Goal: Task Accomplishment & Management: Manage account settings

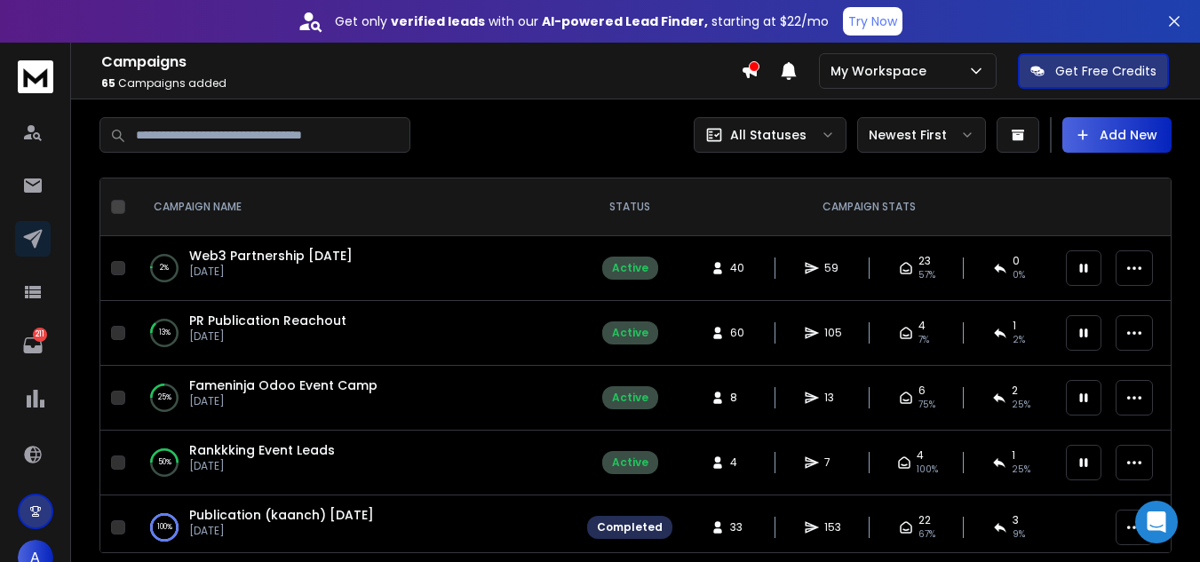
click at [251, 250] on span "Web3 Partnership [DATE]" at bounding box center [270, 256] width 163 height 18
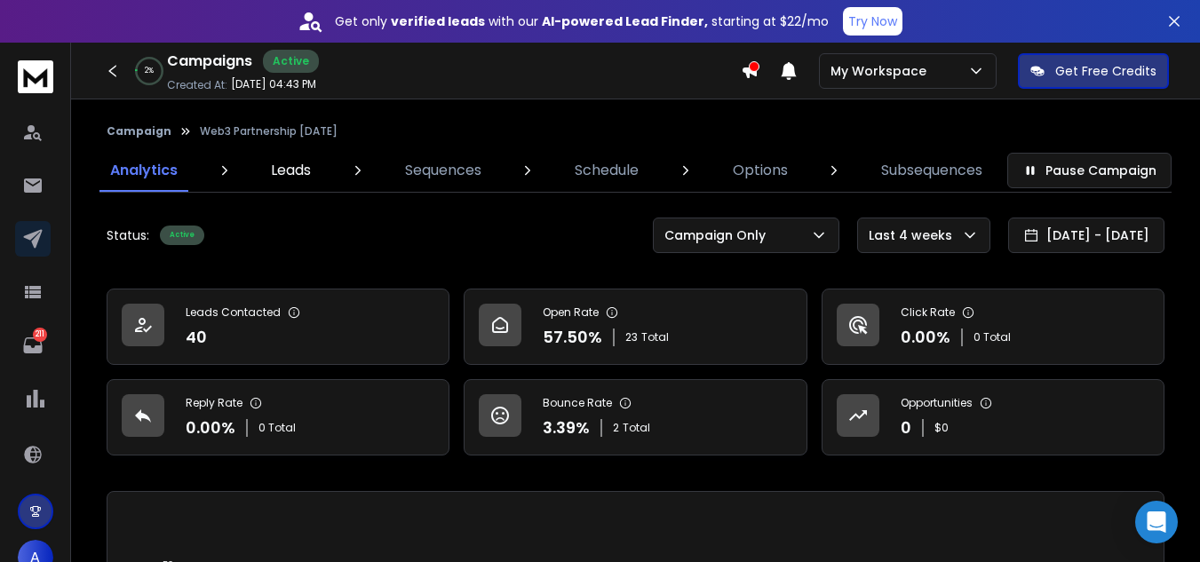
click at [303, 174] on p "Leads" at bounding box center [291, 170] width 40 height 21
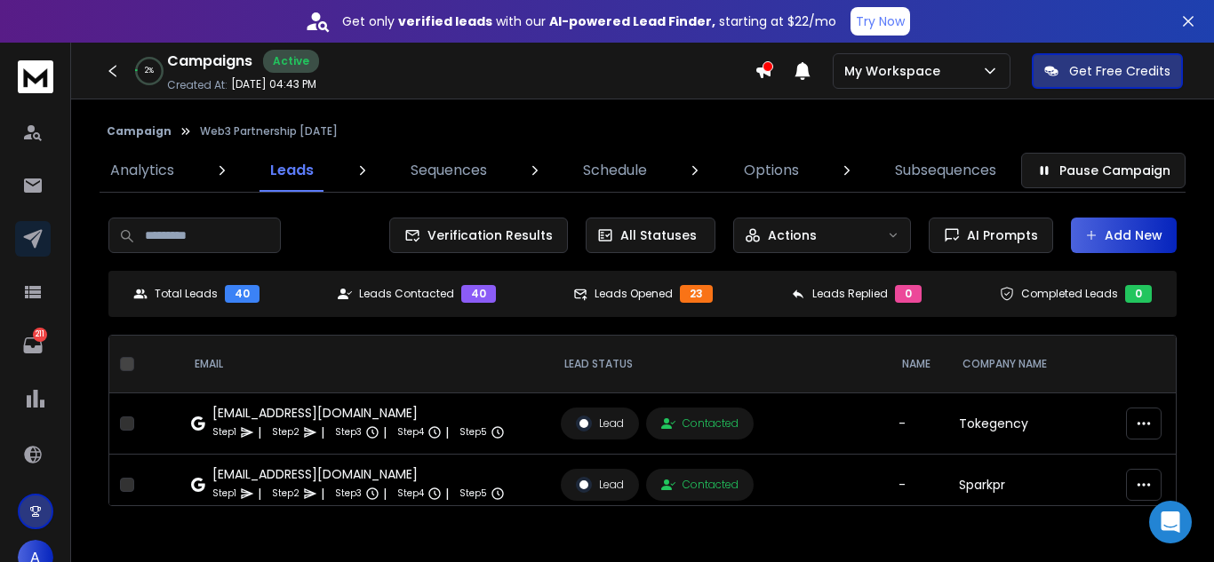
click at [1128, 232] on button "Add New" at bounding box center [1124, 236] width 106 height 36
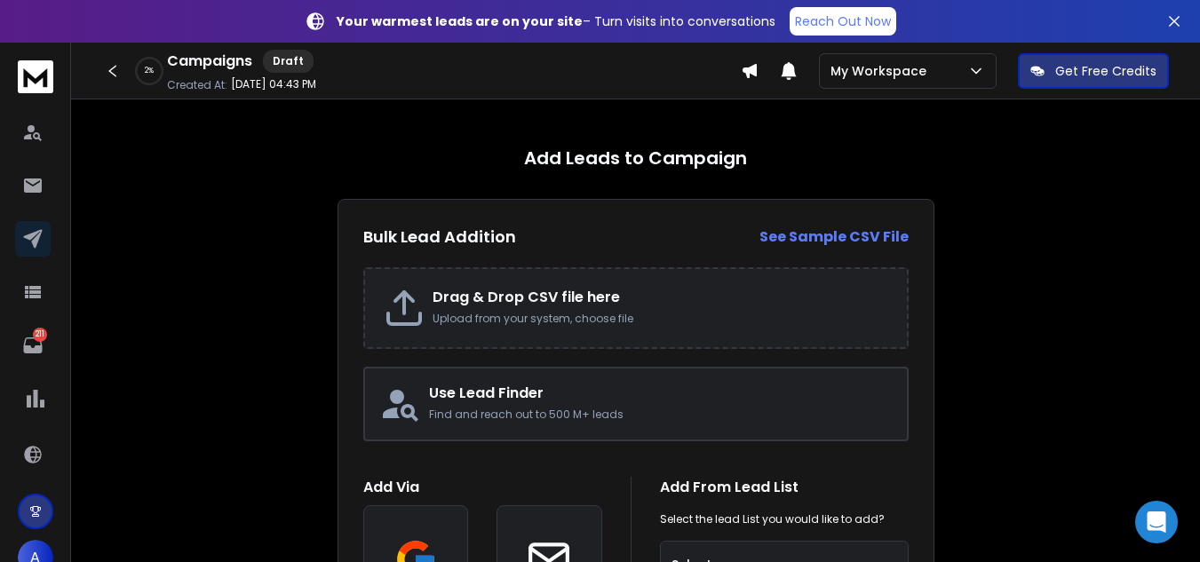
click at [450, 295] on h2 "Drag & Drop CSV file here" at bounding box center [661, 297] width 457 height 21
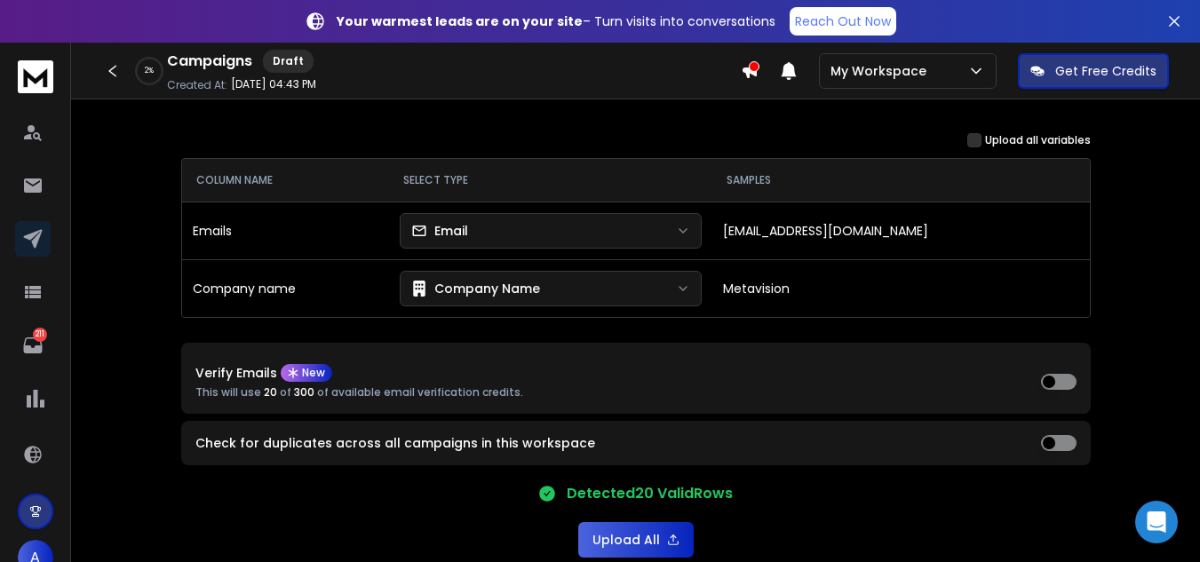
scroll to position [246, 0]
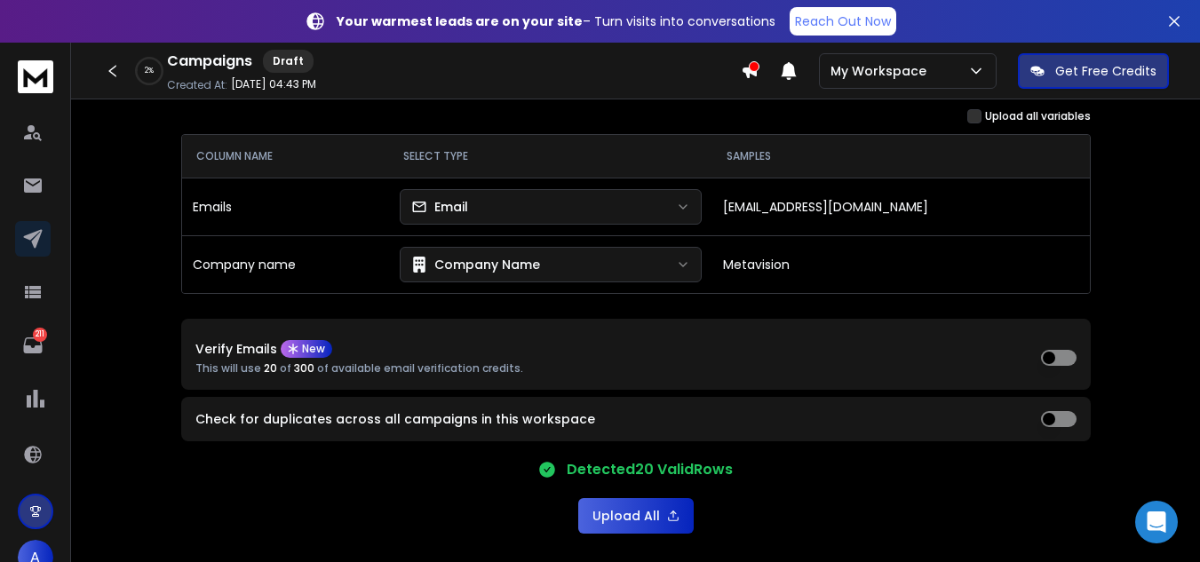
click at [650, 505] on button "Upload All" at bounding box center [635, 516] width 115 height 36
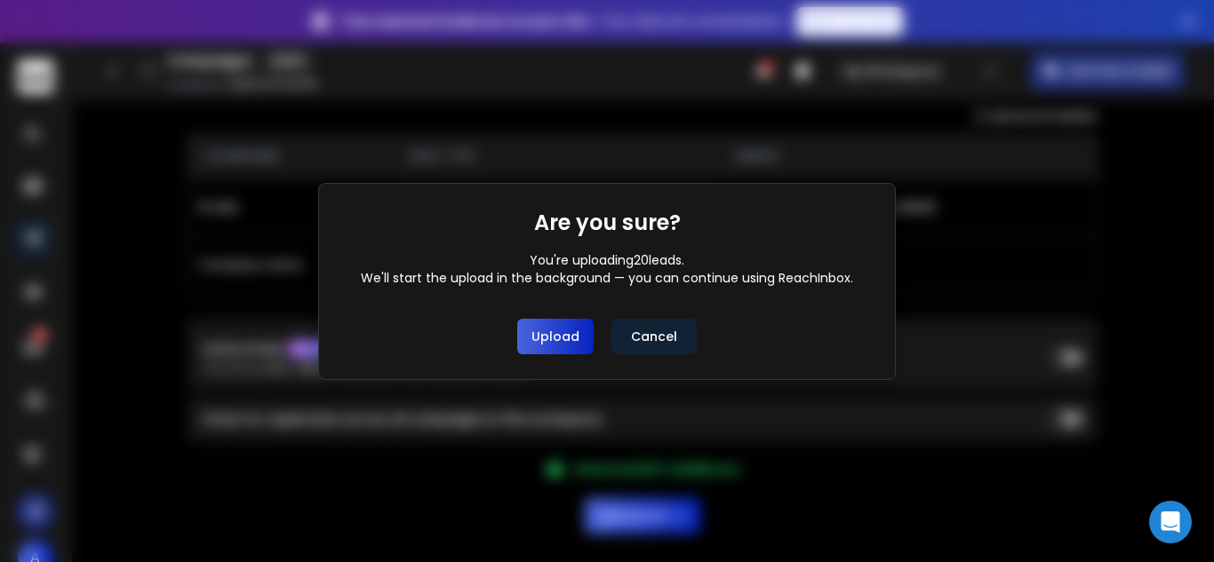
click at [565, 343] on button "Upload" at bounding box center [555, 337] width 76 height 36
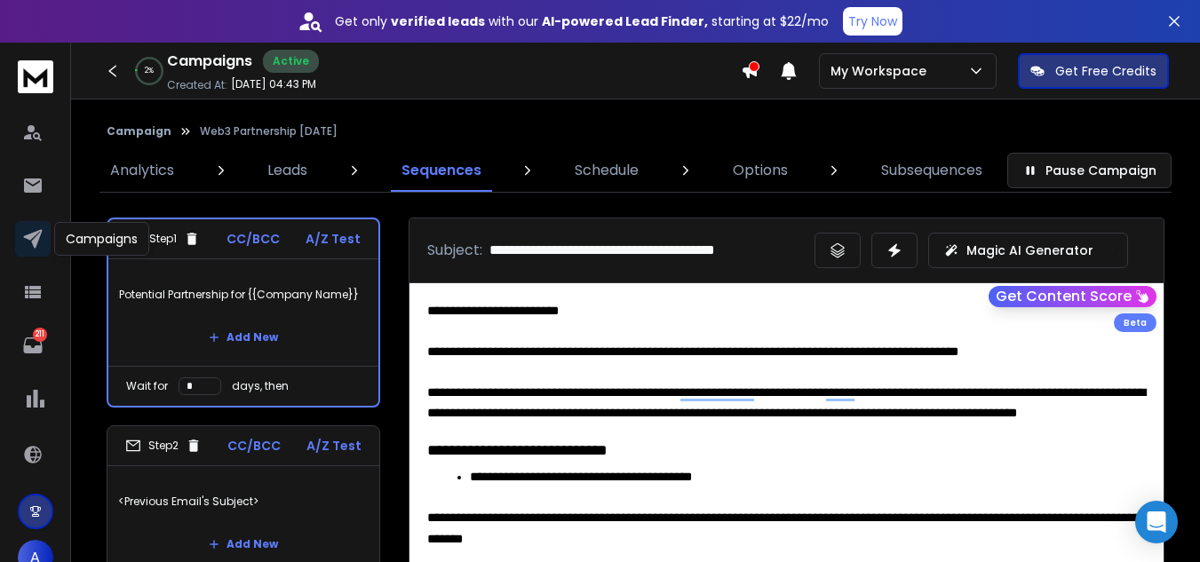
click at [23, 236] on icon at bounding box center [32, 238] width 21 height 21
